Goal: Task Accomplishment & Management: Use online tool/utility

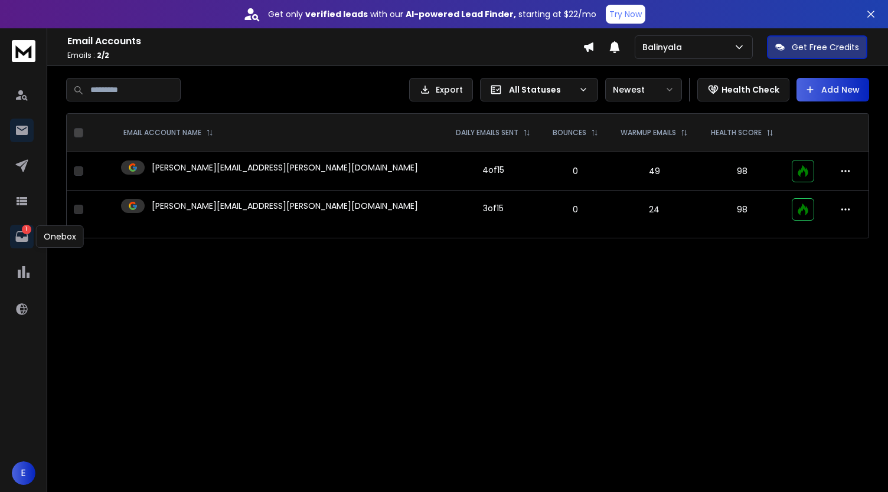
click at [26, 234] on p "1" at bounding box center [26, 229] width 9 height 9
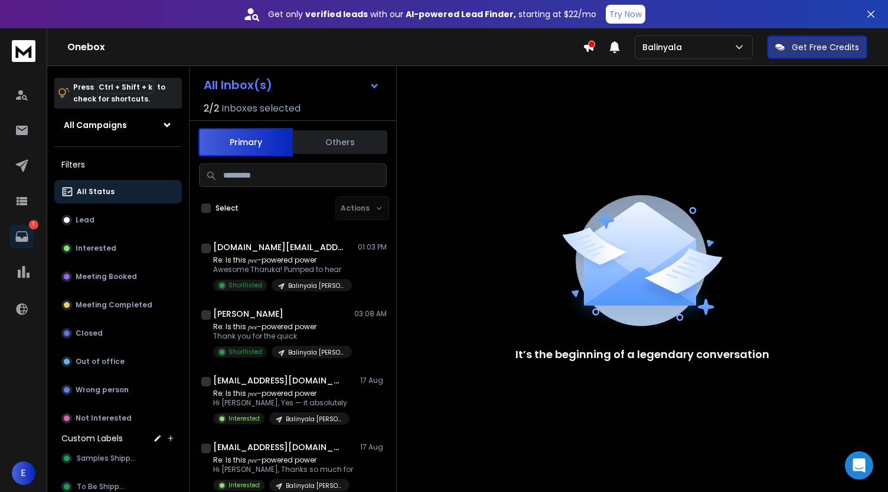
click at [331, 136] on button "Others" at bounding box center [340, 142] width 94 height 26
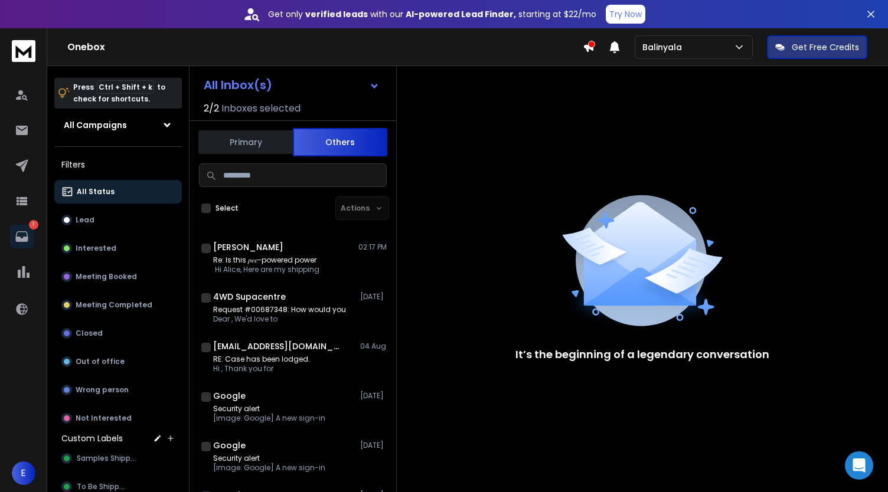
click at [249, 148] on button "Primary" at bounding box center [245, 142] width 94 height 26
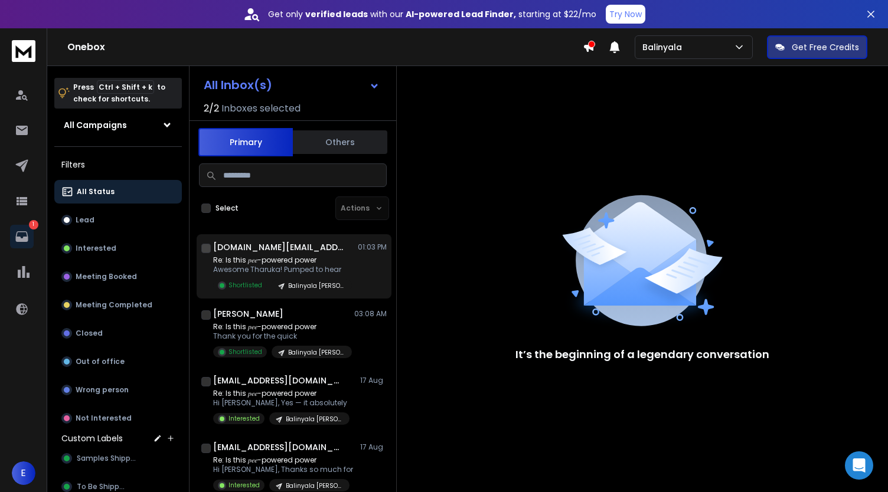
click at [368, 278] on div "Re: Is this 𝑝𝑒𝑒-powered power Awesome Tharuka! Pumped to hear Shortlisted Balin…" at bounding box center [300, 274] width 174 height 36
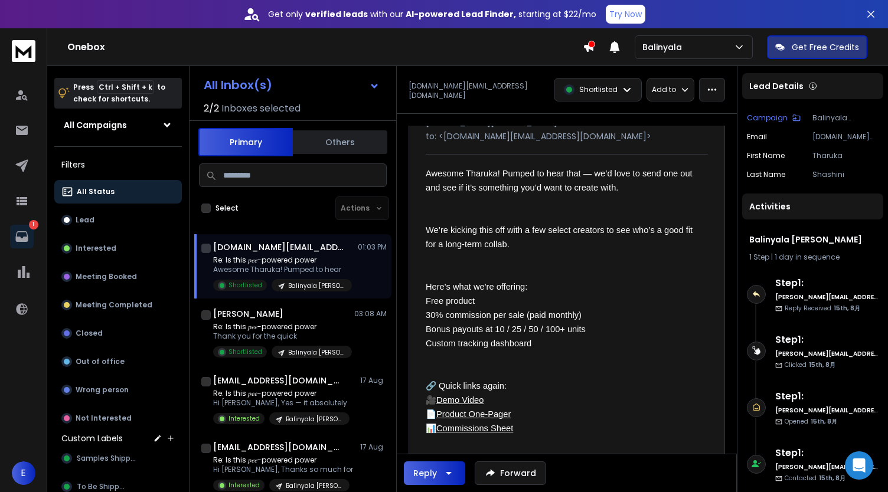
scroll to position [118, 0]
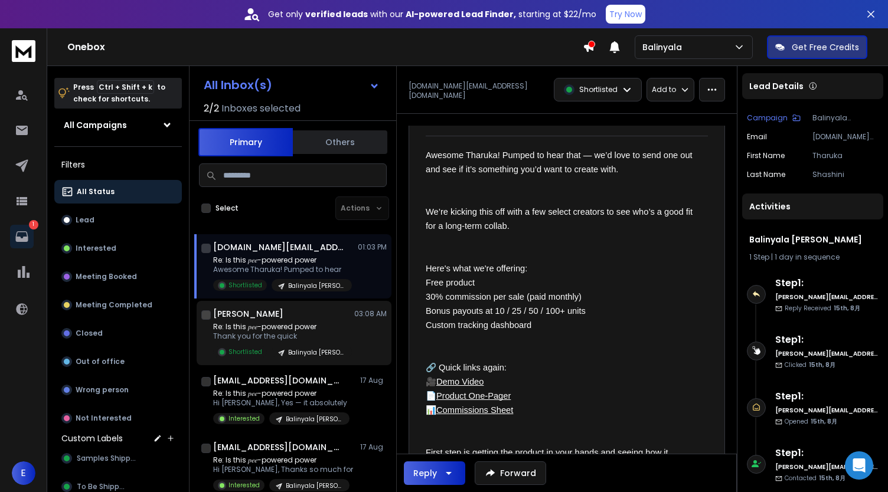
click at [351, 337] on div "Re: Is this 𝑝𝑒𝑒-powered power Thank you for the quick Shortlisted [PERSON_NAME]" at bounding box center [300, 340] width 174 height 36
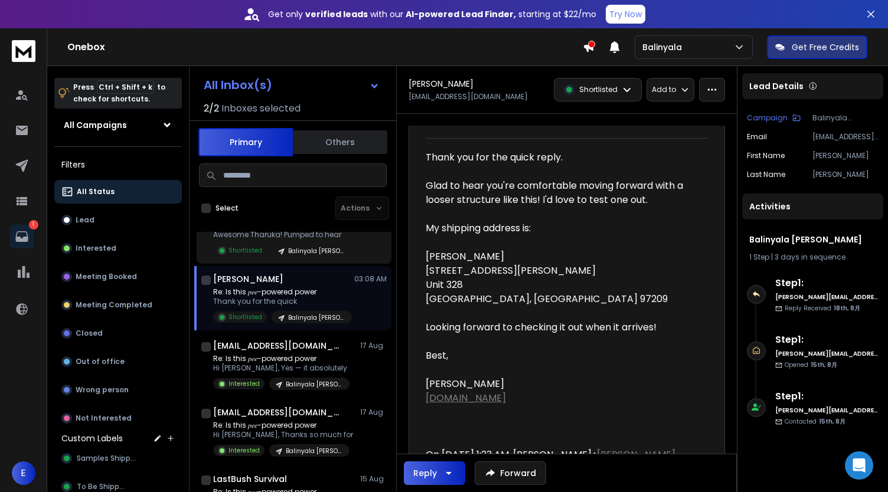
scroll to position [0, 0]
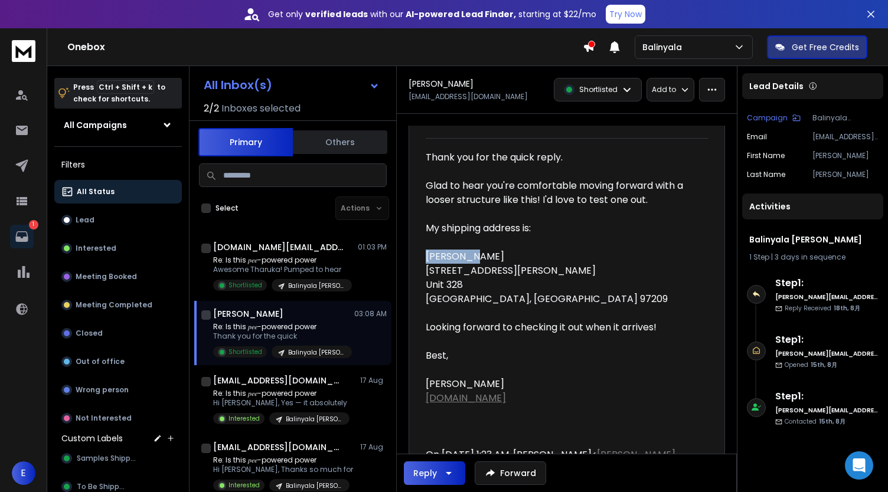
drag, startPoint x: 431, startPoint y: 243, endPoint x: 481, endPoint y: 250, distance: 50.1
click at [445, 250] on div "[PERSON_NAME]" at bounding box center [562, 257] width 273 height 14
drag, startPoint x: 473, startPoint y: 247, endPoint x: 424, endPoint y: 241, distance: 49.9
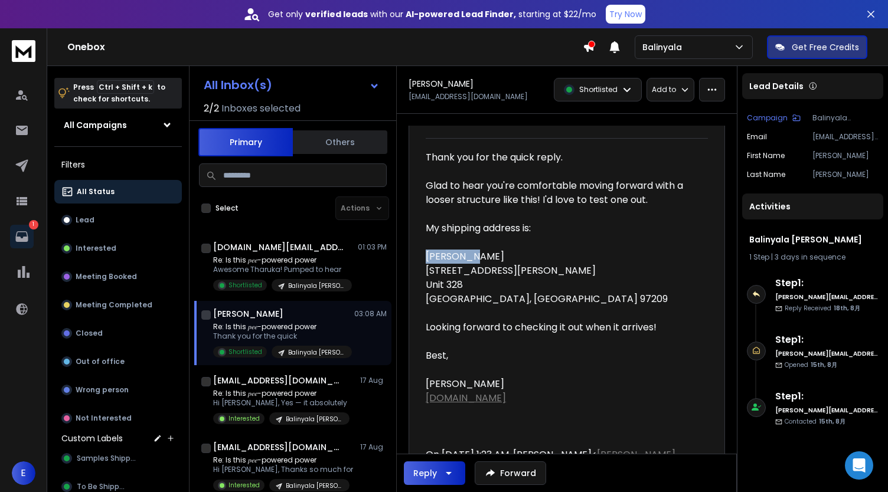
drag, startPoint x: 460, startPoint y: 237, endPoint x: 454, endPoint y: 239, distance: 6.0
click at [460, 250] on div "[PERSON_NAME]" at bounding box center [562, 257] width 273 height 14
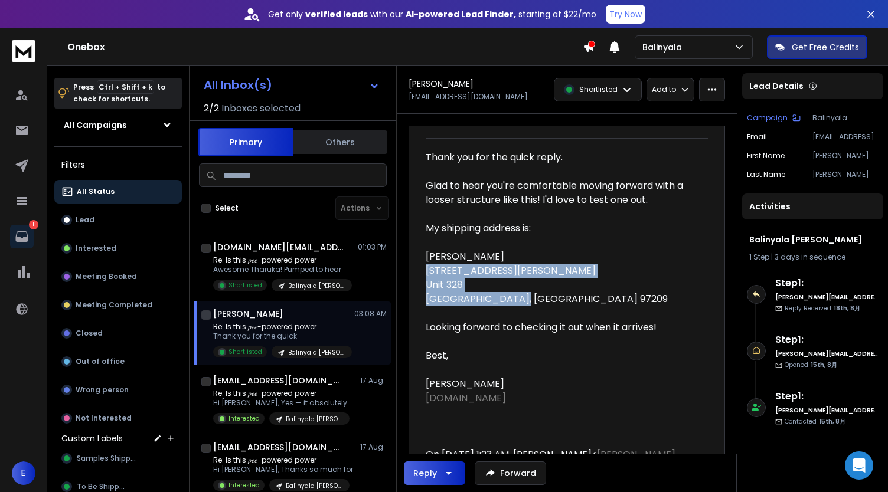
drag, startPoint x: 453, startPoint y: 265, endPoint x: 518, endPoint y: 285, distance: 68.4
copy div "[STREET_ADDRESS][PERSON_NAME]"
click at [551, 278] on div "Unit 328" at bounding box center [562, 285] width 273 height 14
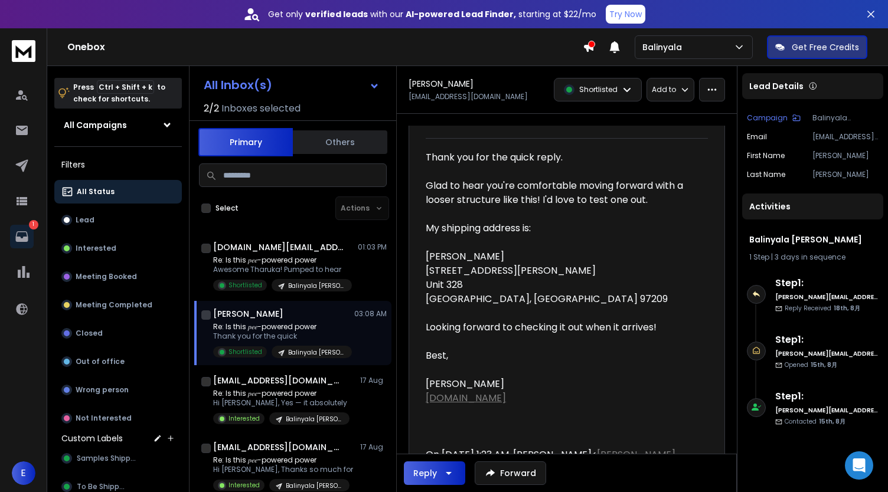
click at [569, 377] on div "[PERSON_NAME]" at bounding box center [562, 384] width 273 height 14
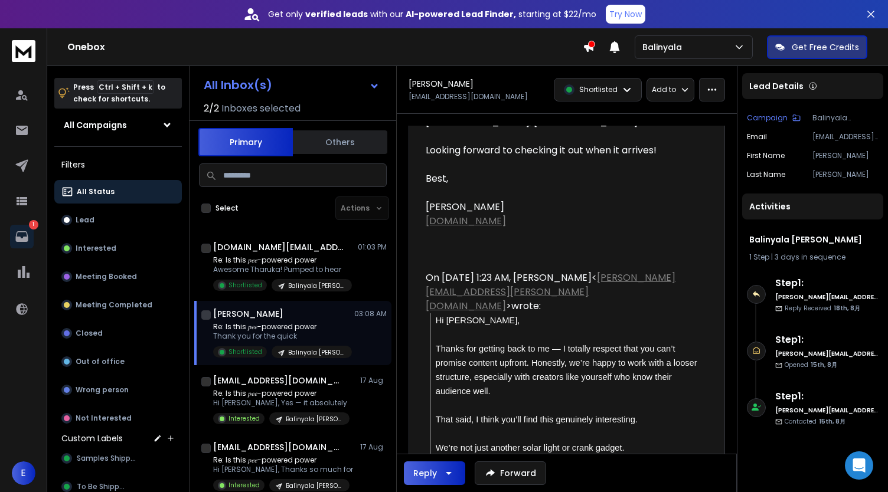
scroll to position [59, 0]
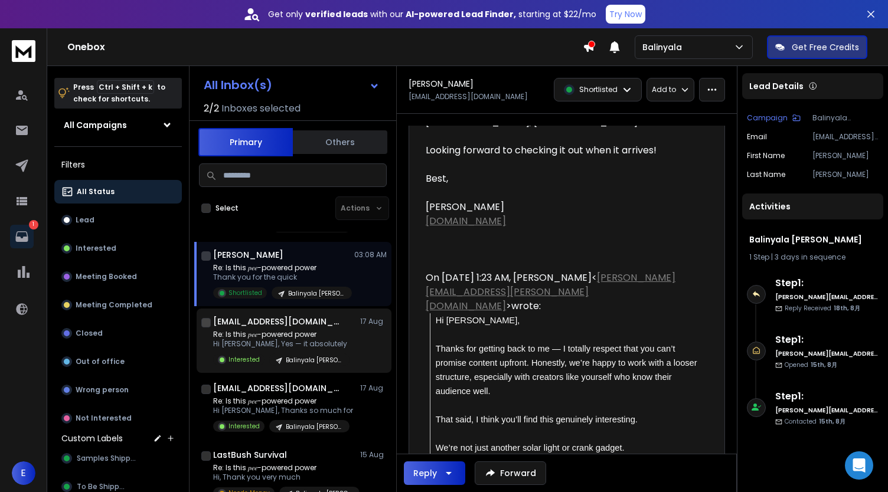
click at [340, 329] on div "[EMAIL_ADDRESS][DOMAIN_NAME] [DATE] Re: Is this 𝑝𝑒𝑒-powered power Hi [PERSON_NA…" at bounding box center [300, 341] width 174 height 50
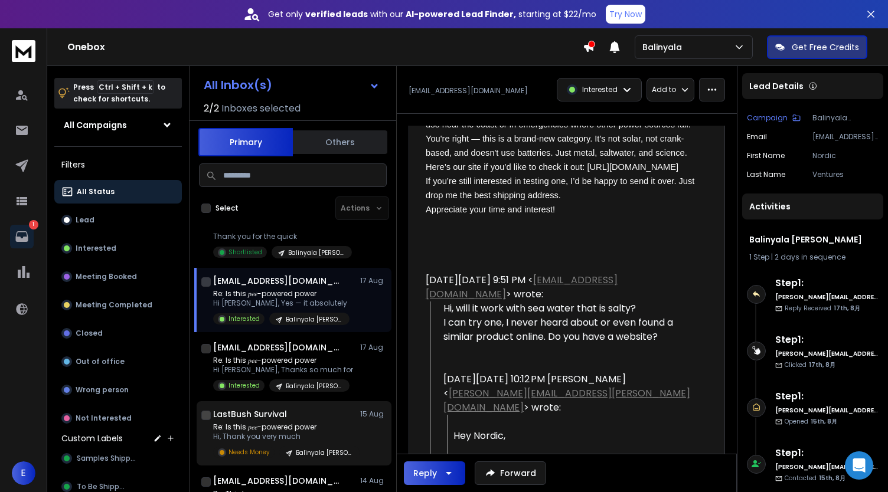
scroll to position [118, 0]
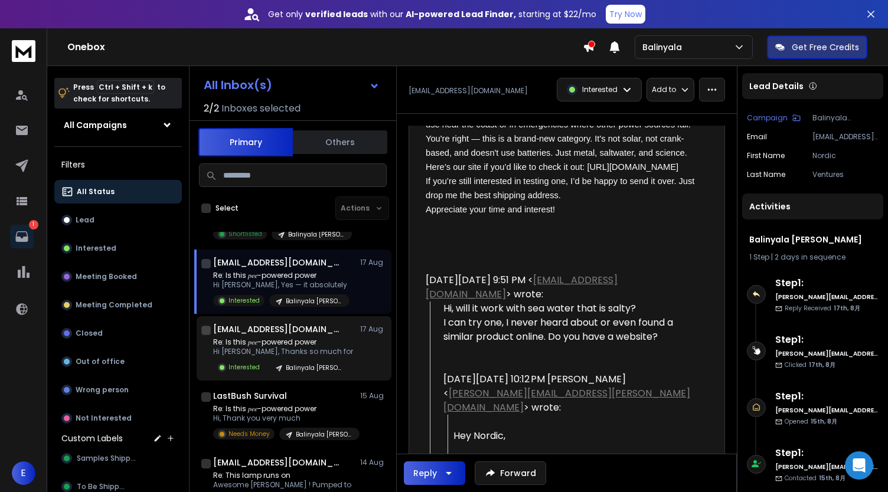
click at [330, 347] on p "Hi [PERSON_NAME], Thanks so much for" at bounding box center [283, 351] width 140 height 9
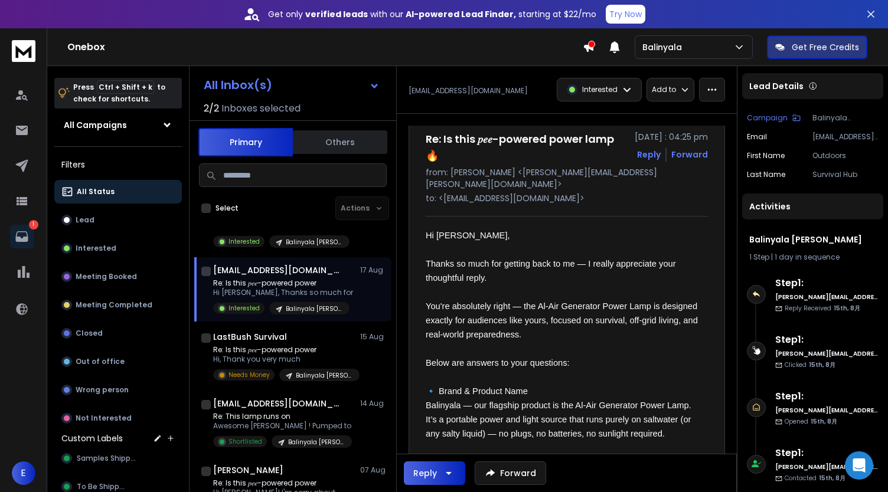
scroll to position [59, 0]
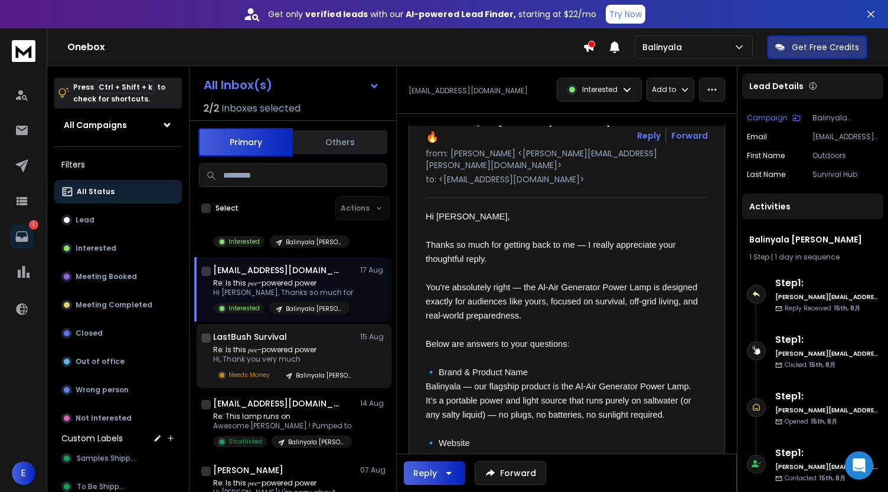
click at [342, 355] on p "Hi, Thank you very much" at bounding box center [284, 359] width 142 height 9
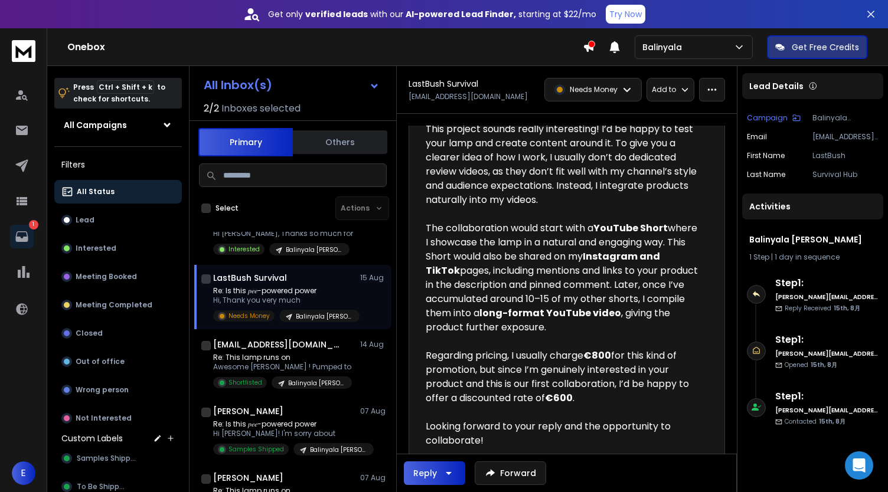
scroll to position [236, 0]
